Goal: Navigation & Orientation: Find specific page/section

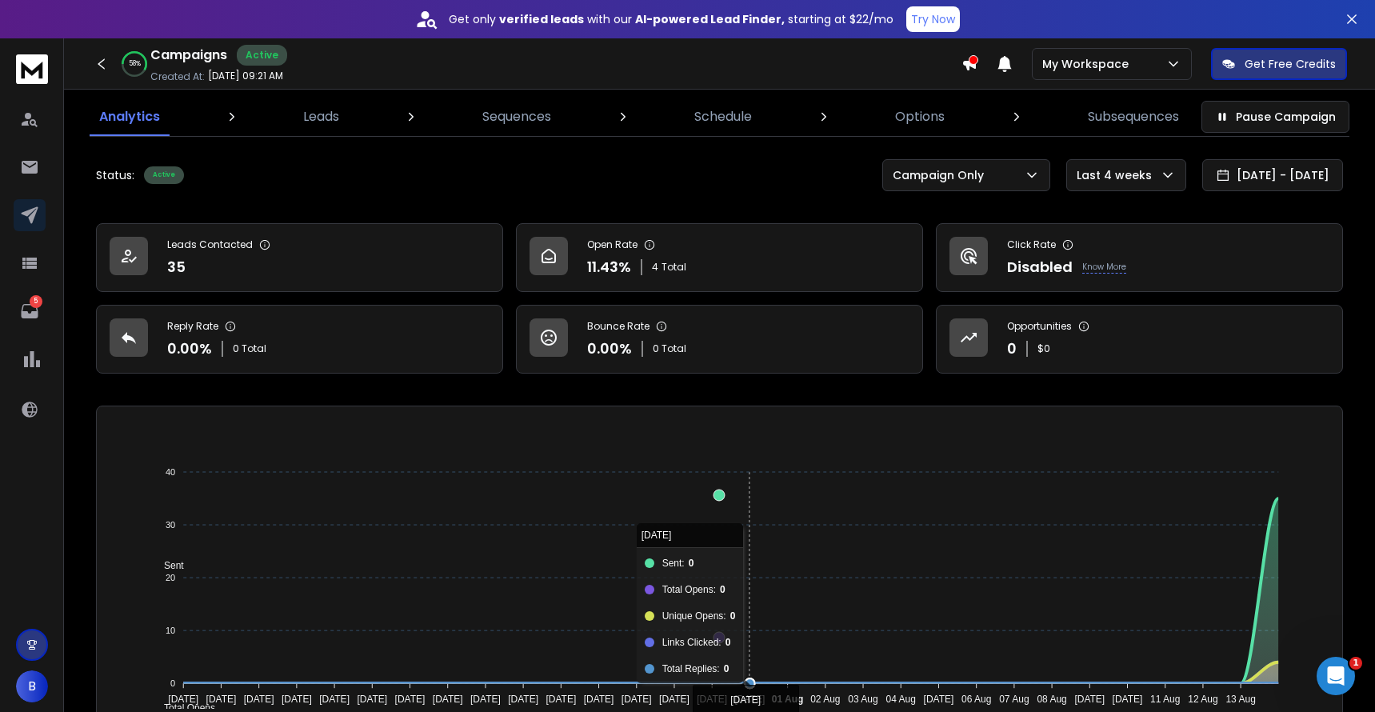
scroll to position [29, 0]
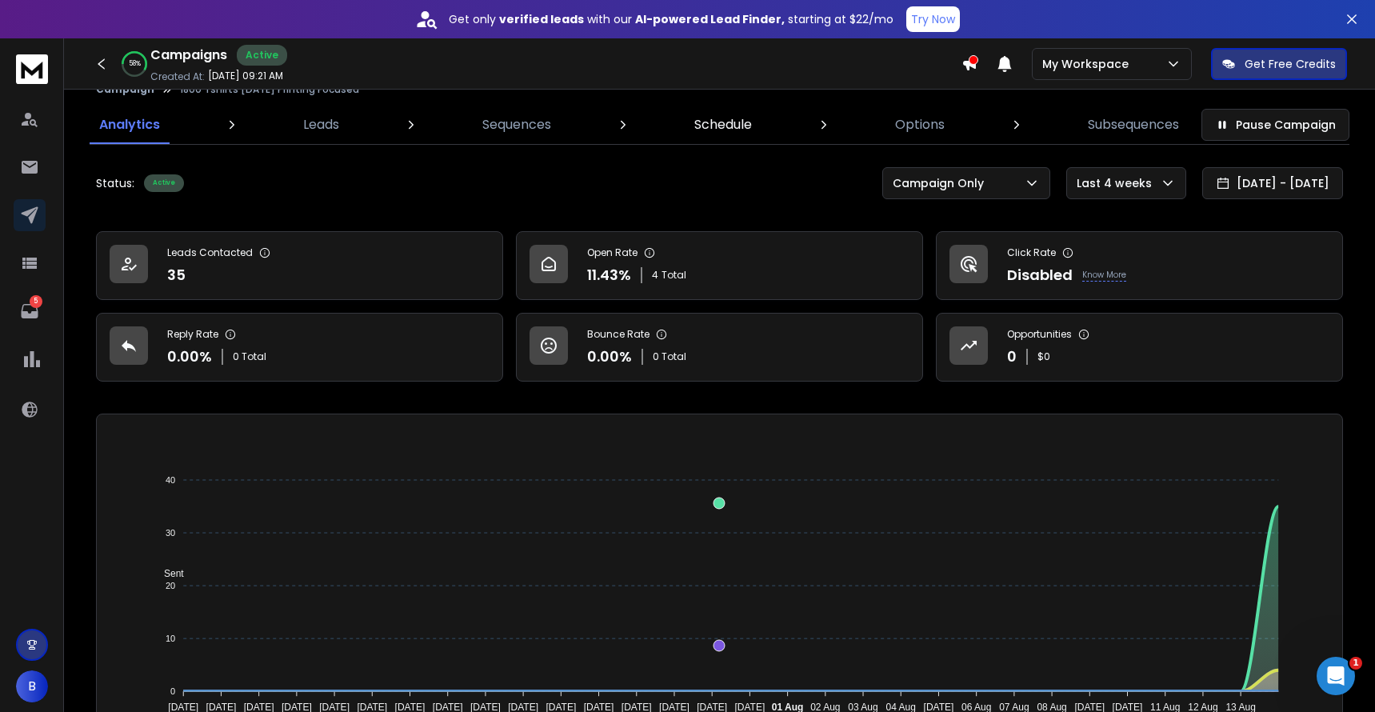
click at [731, 114] on link "Schedule" at bounding box center [723, 125] width 77 height 38
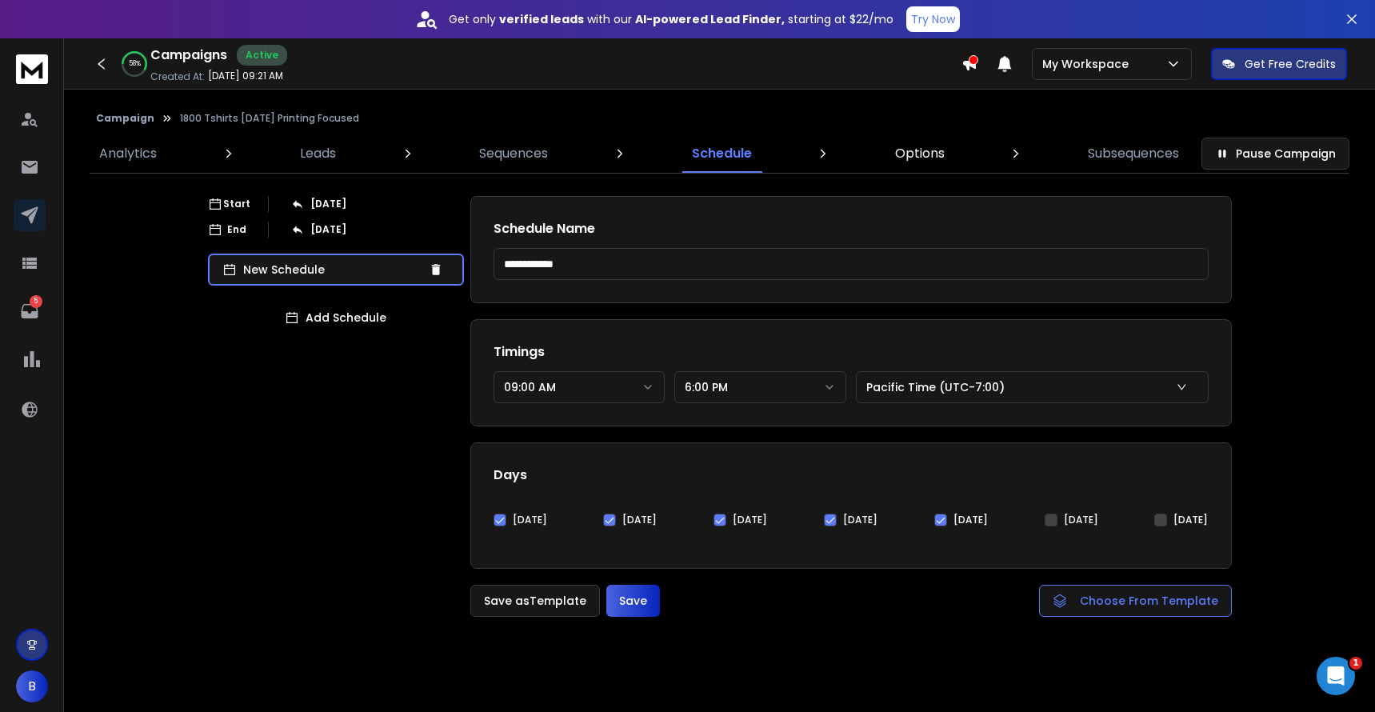
click at [923, 155] on p "Options" at bounding box center [920, 153] width 50 height 19
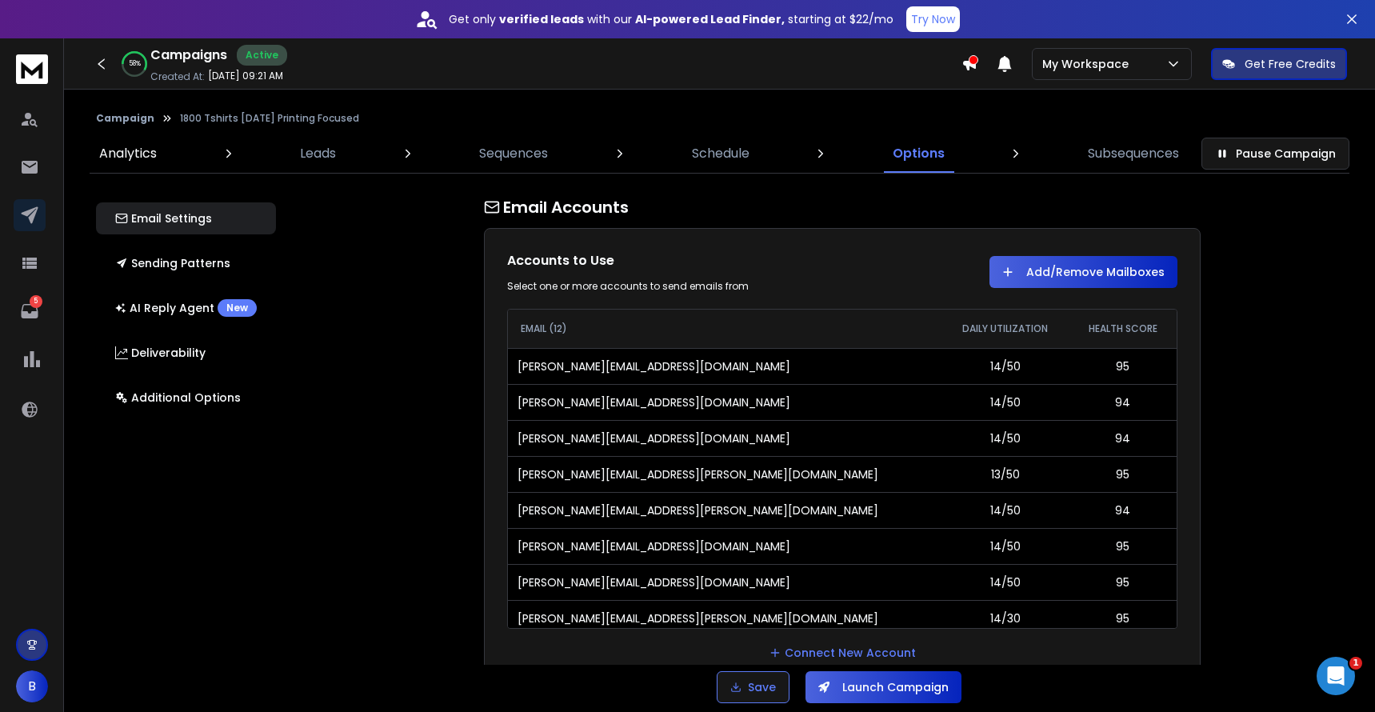
click at [130, 161] on p "Analytics" at bounding box center [128, 153] width 58 height 19
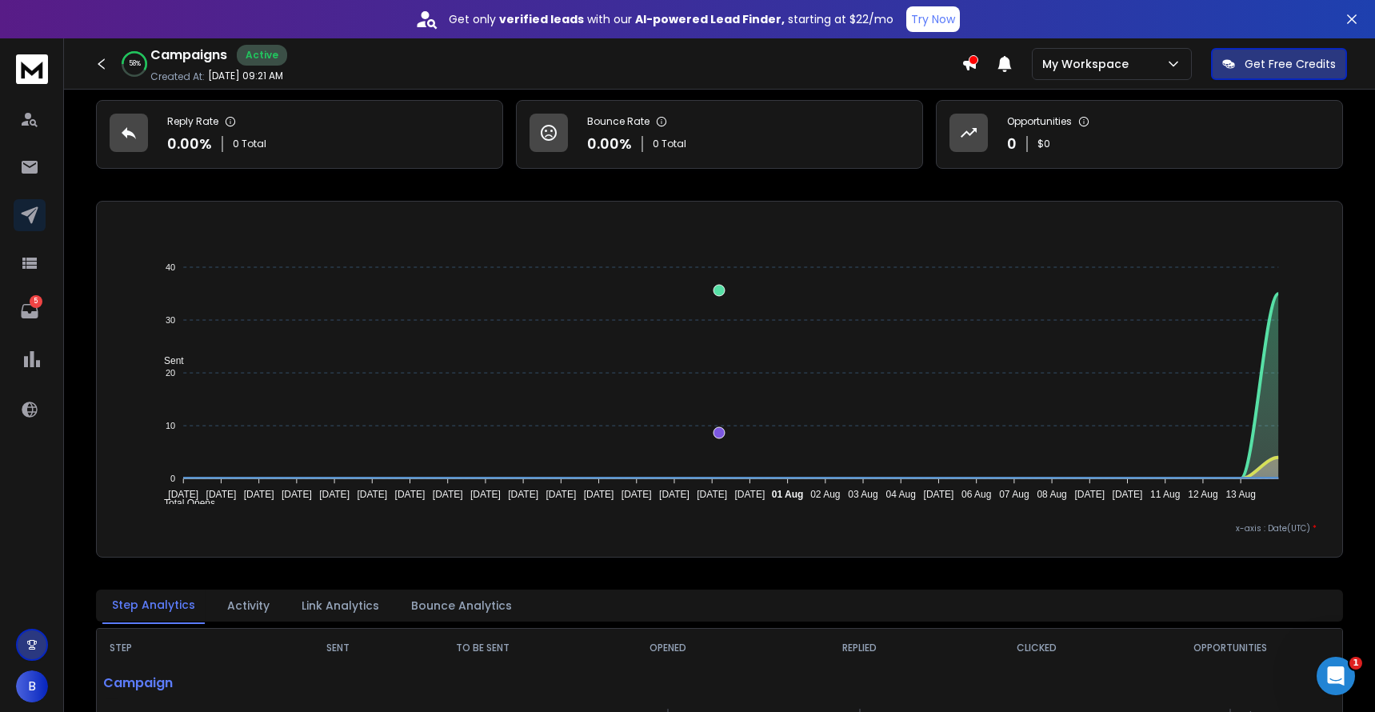
scroll to position [326, 0]
